Goal: Task Accomplishment & Management: Manage account settings

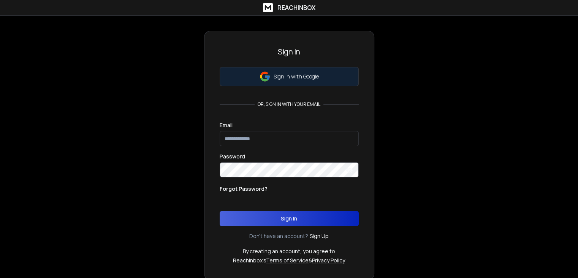
click at [330, 75] on button "Sign in with Google" at bounding box center [289, 76] width 139 height 19
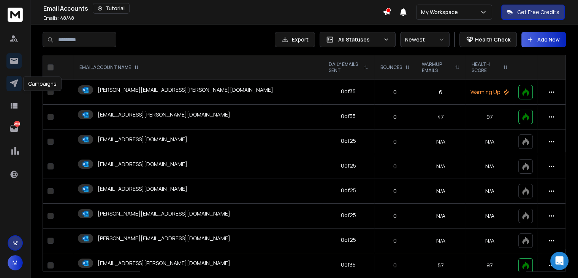
click at [13, 82] on icon at bounding box center [14, 83] width 8 height 8
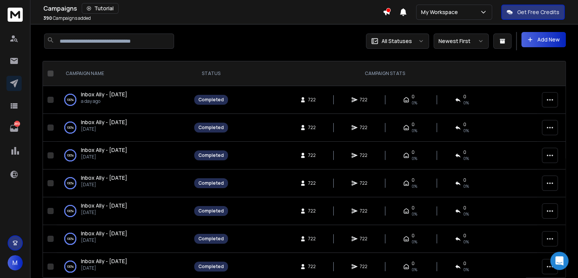
click at [547, 99] on icon "button" at bounding box center [550, 100] width 6 height 2
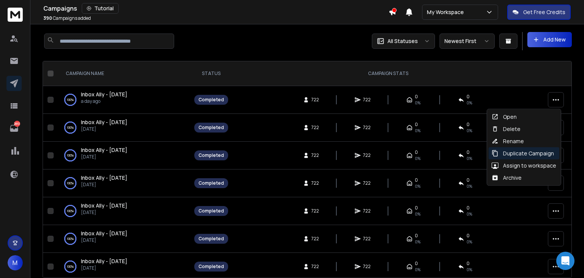
drag, startPoint x: 517, startPoint y: 151, endPoint x: 488, endPoint y: 151, distance: 28.5
click at [517, 151] on div "Duplicate Campaign" at bounding box center [523, 153] width 62 height 8
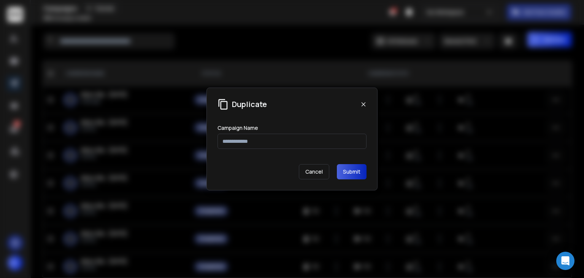
click at [294, 139] on input "text" at bounding box center [291, 140] width 149 height 15
drag, startPoint x: 250, startPoint y: 140, endPoint x: 339, endPoint y: 139, distance: 89.4
click at [335, 140] on input "**********" at bounding box center [291, 140] width 149 height 15
type input "**********"
click at [337, 164] on button "Submit" at bounding box center [352, 171] width 30 height 15
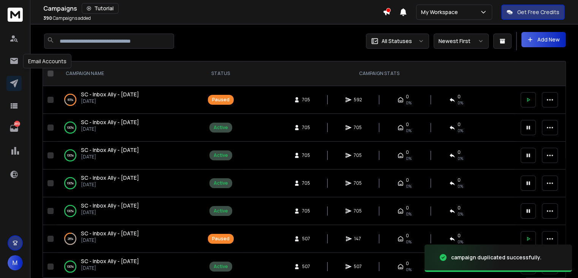
drag, startPoint x: 14, startPoint y: 57, endPoint x: 14, endPoint y: 73, distance: 16.4
click at [14, 57] on icon at bounding box center [14, 60] width 9 height 9
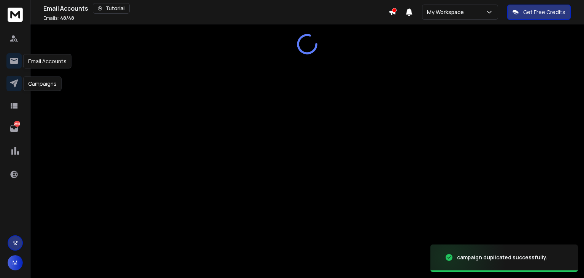
click at [16, 84] on icon at bounding box center [14, 83] width 8 height 8
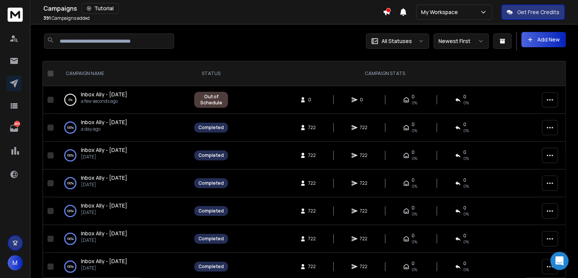
click at [160, 91] on div "0 % Inbox Ally - [DATE] a few seconds ago" at bounding box center [123, 99] width 118 height 18
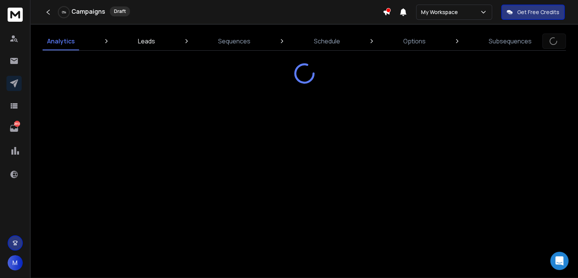
click at [141, 42] on p "Leads" at bounding box center [146, 40] width 17 height 9
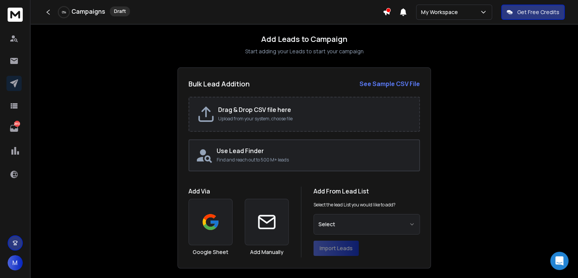
click at [369, 224] on button "Select" at bounding box center [367, 224] width 106 height 21
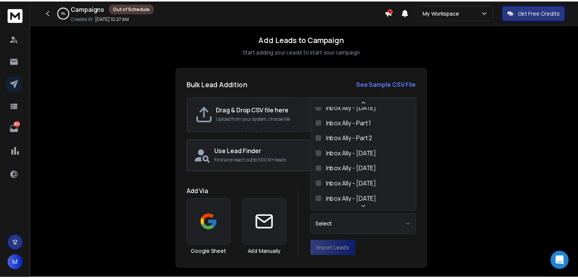
scroll to position [294, 0]
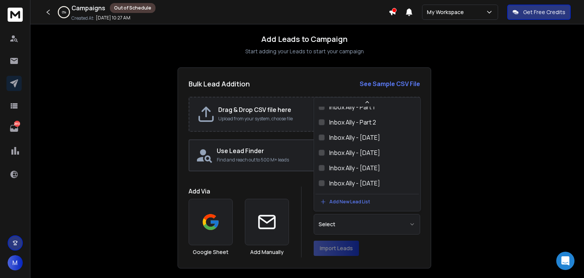
click at [368, 184] on div "Inbox Ally - [DATE]" at bounding box center [354, 182] width 51 height 9
click at [340, 251] on button "Import Leads" at bounding box center [336, 247] width 45 height 15
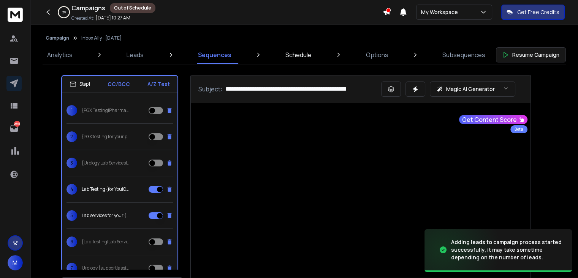
click at [298, 55] on p "Schedule" at bounding box center [298, 54] width 26 height 9
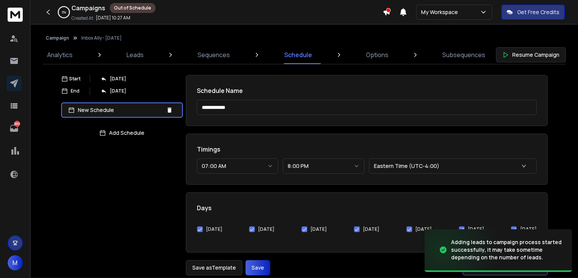
drag, startPoint x: 139, startPoint y: 88, endPoint x: 140, endPoint y: 93, distance: 5.1
click at [126, 89] on p "[DATE]" at bounding box center [118, 91] width 16 height 6
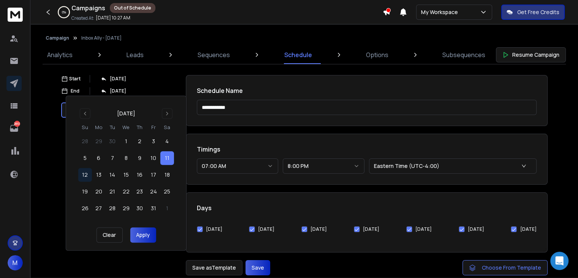
click at [89, 173] on button "12" at bounding box center [85, 175] width 14 height 14
click at [144, 242] on div "[DATE] Su Mo Tu We Th Fr Sa 28 29 30 1 2 3 4 5 6 7 8 9 10 11 12 13 14 15 16 17 …" at bounding box center [126, 173] width 120 height 154
click at [145, 239] on button "Apply" at bounding box center [143, 234] width 26 height 15
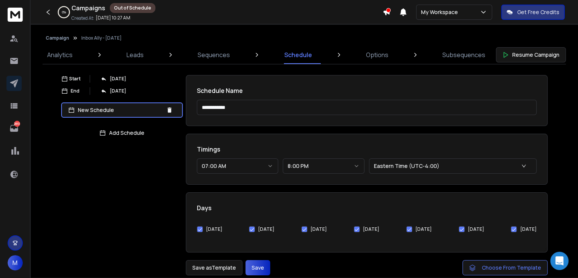
click at [124, 76] on p "[DATE]" at bounding box center [118, 79] width 16 height 6
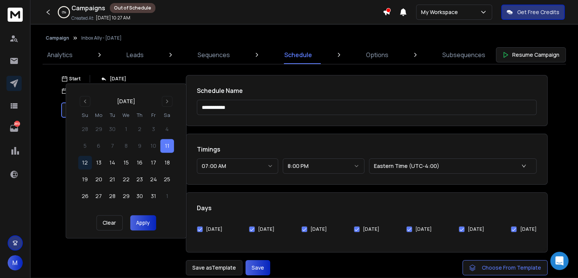
click at [86, 162] on button "12" at bounding box center [85, 162] width 14 height 14
click at [145, 225] on button "Apply" at bounding box center [143, 222] width 26 height 15
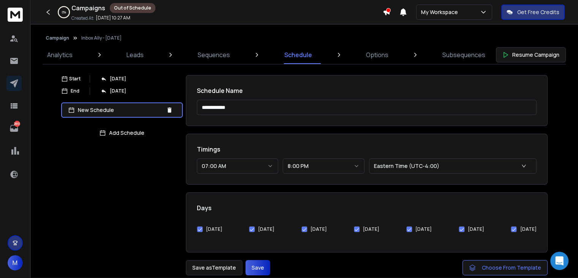
click at [268, 269] on button "Save" at bounding box center [258, 267] width 25 height 15
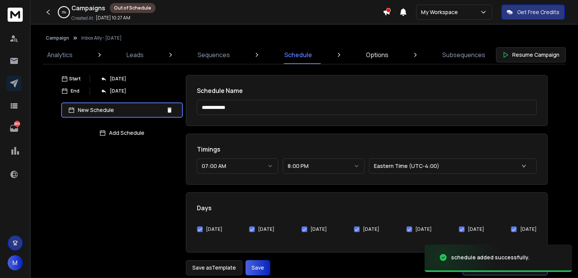
click at [381, 59] on p "Options" at bounding box center [377, 54] width 22 height 9
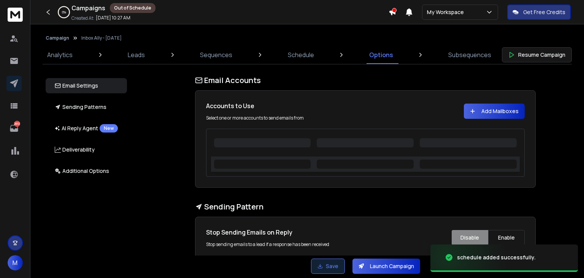
click at [336, 265] on button "Save" at bounding box center [328, 265] width 34 height 15
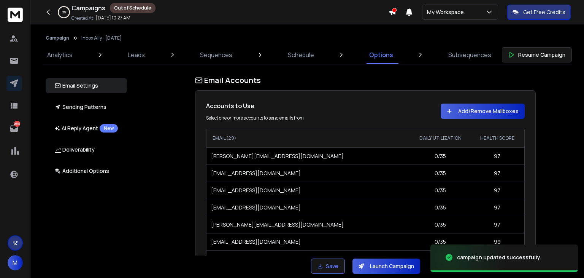
click at [392, 267] on button "Launch Campaign" at bounding box center [386, 265] width 68 height 15
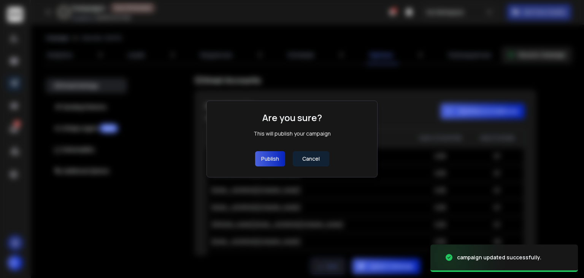
click at [272, 151] on button "Publish" at bounding box center [270, 158] width 30 height 15
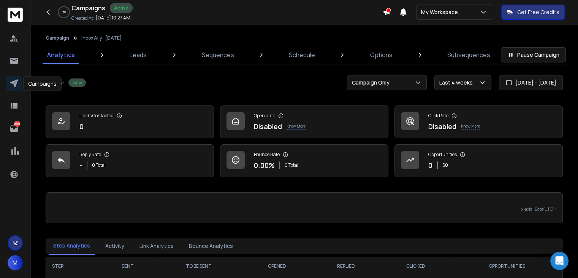
click at [14, 82] on icon at bounding box center [14, 83] width 8 height 8
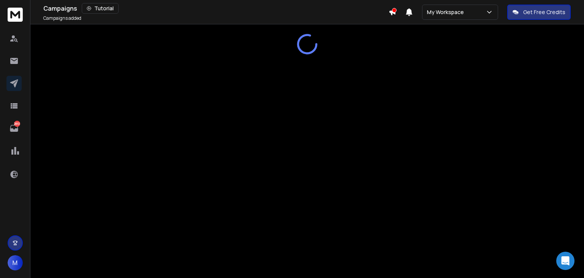
click at [212, 9] on div "Campaigns Tutorial" at bounding box center [215, 8] width 345 height 11
